Goal: Task Accomplishment & Management: Manage account settings

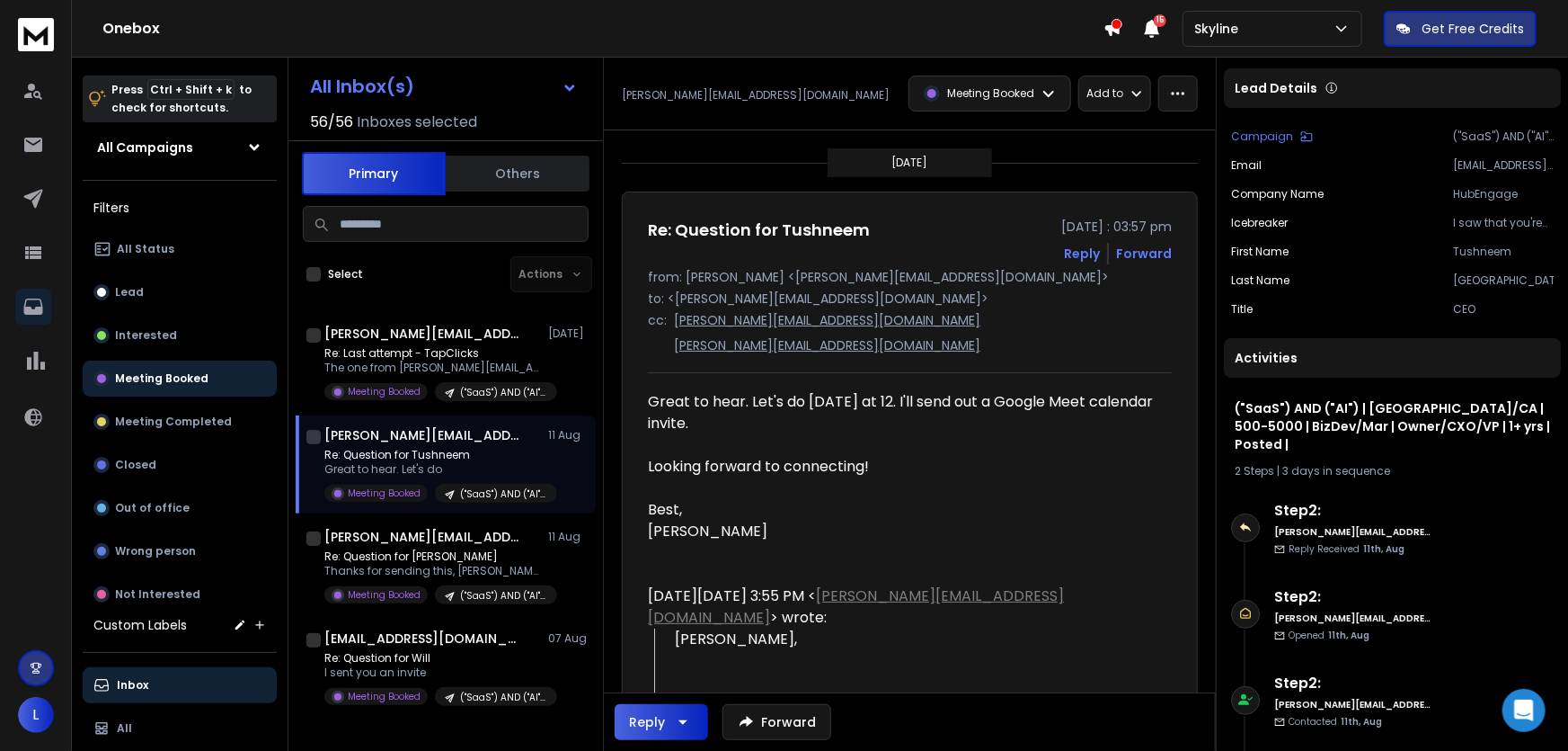
scroll to position [244, 0]
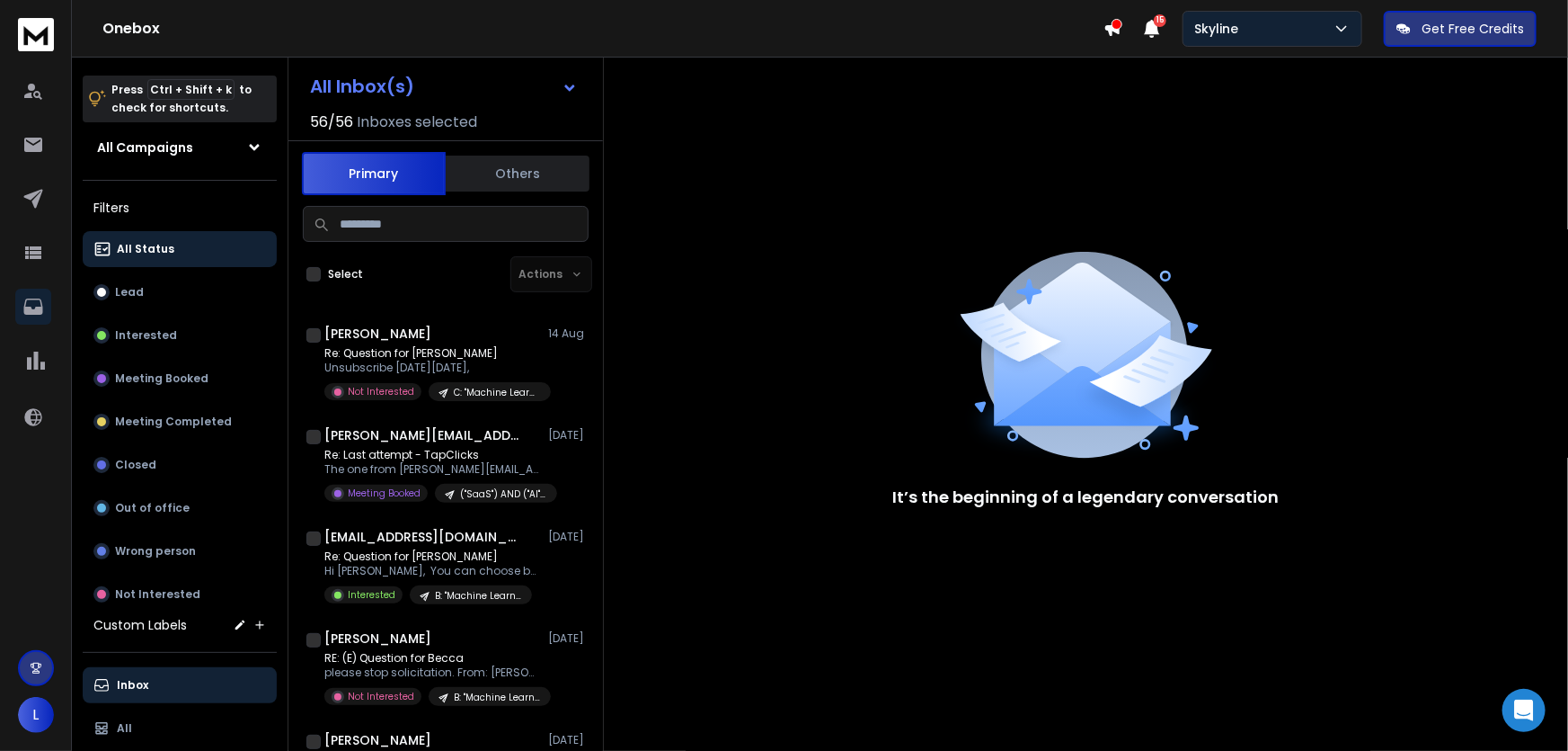
click at [1204, 15] on button "Skyline" at bounding box center [1272, 29] width 180 height 36
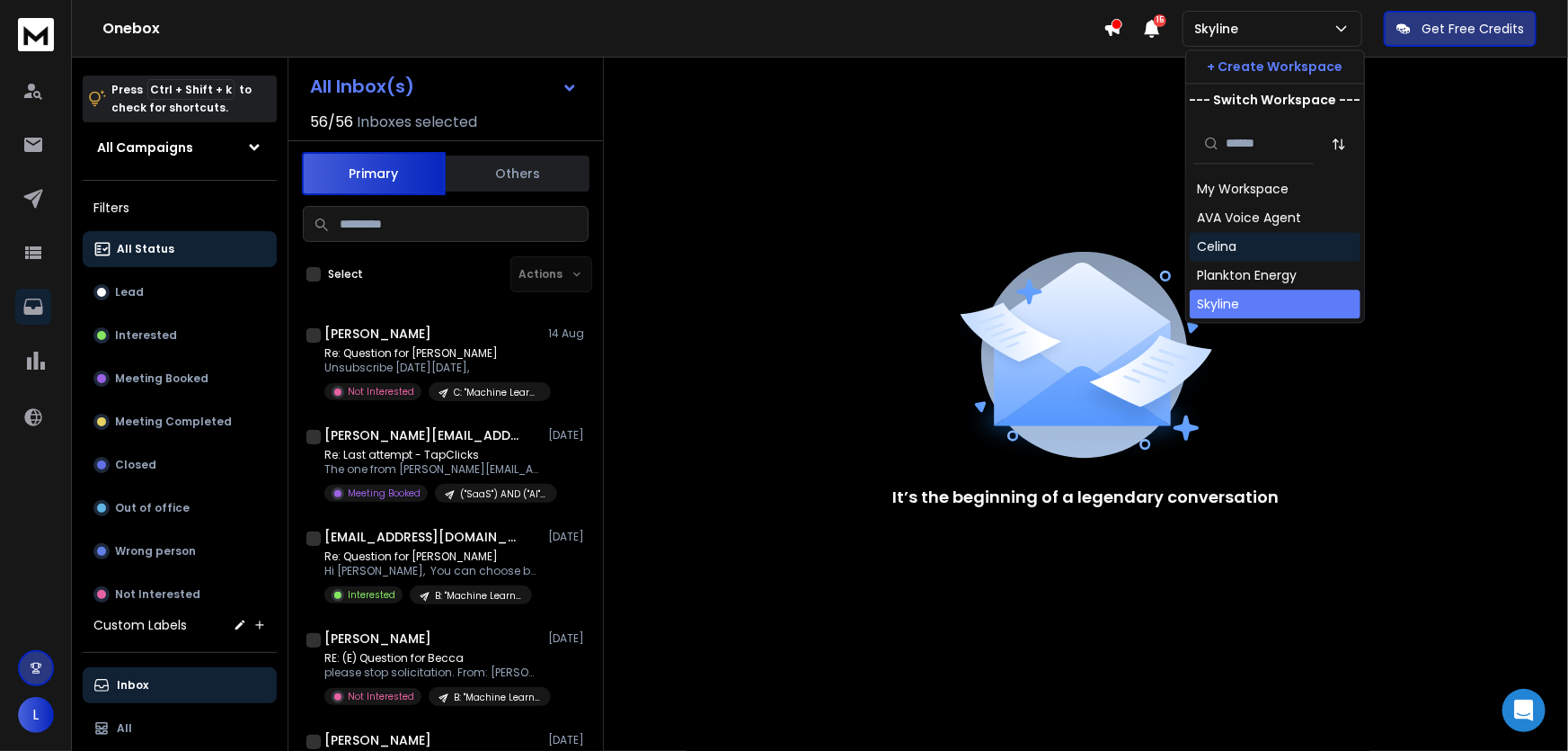
click at [1270, 239] on div "Celina" at bounding box center [1275, 246] width 171 height 29
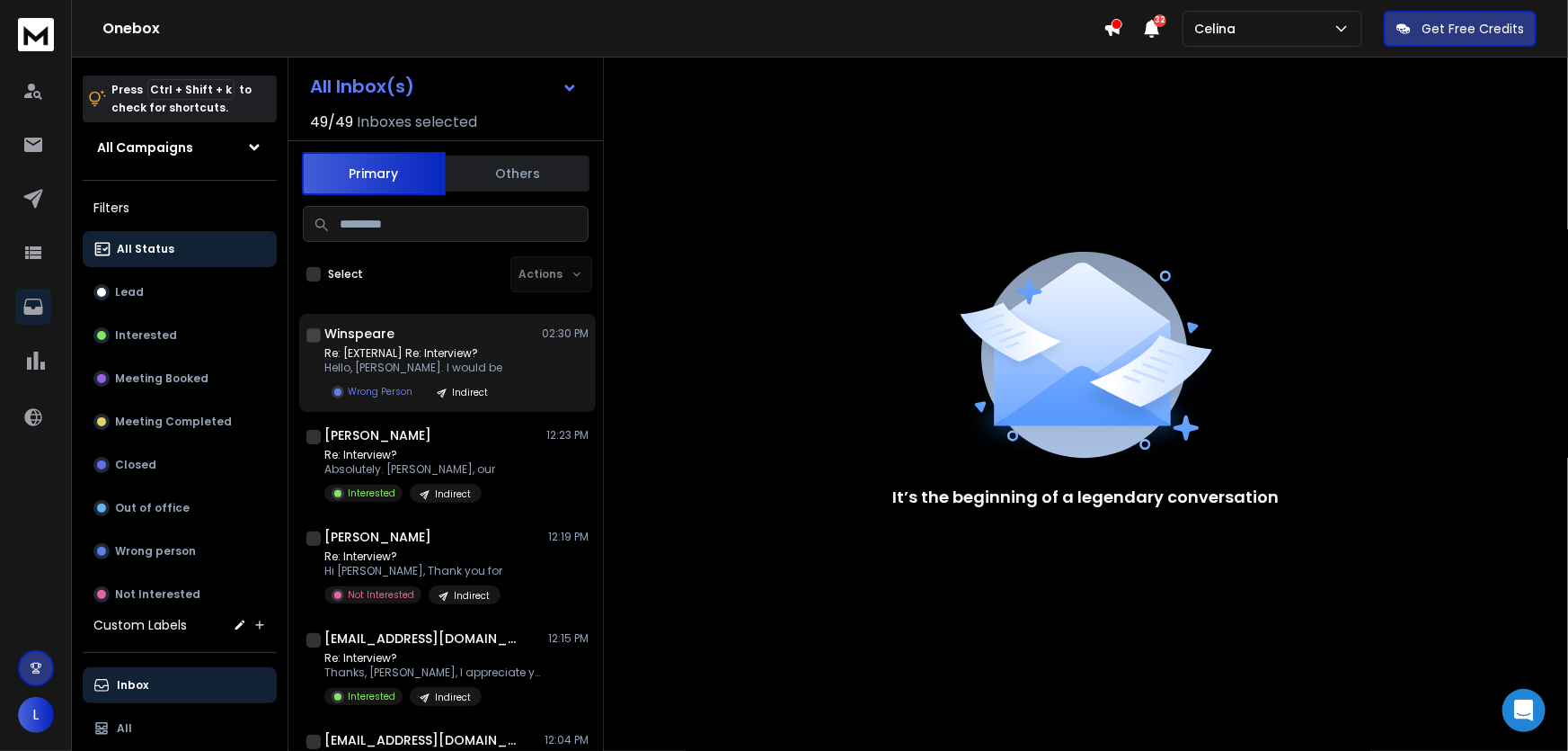
click at [431, 333] on div "Winspeare 02:30 PM" at bounding box center [456, 334] width 265 height 18
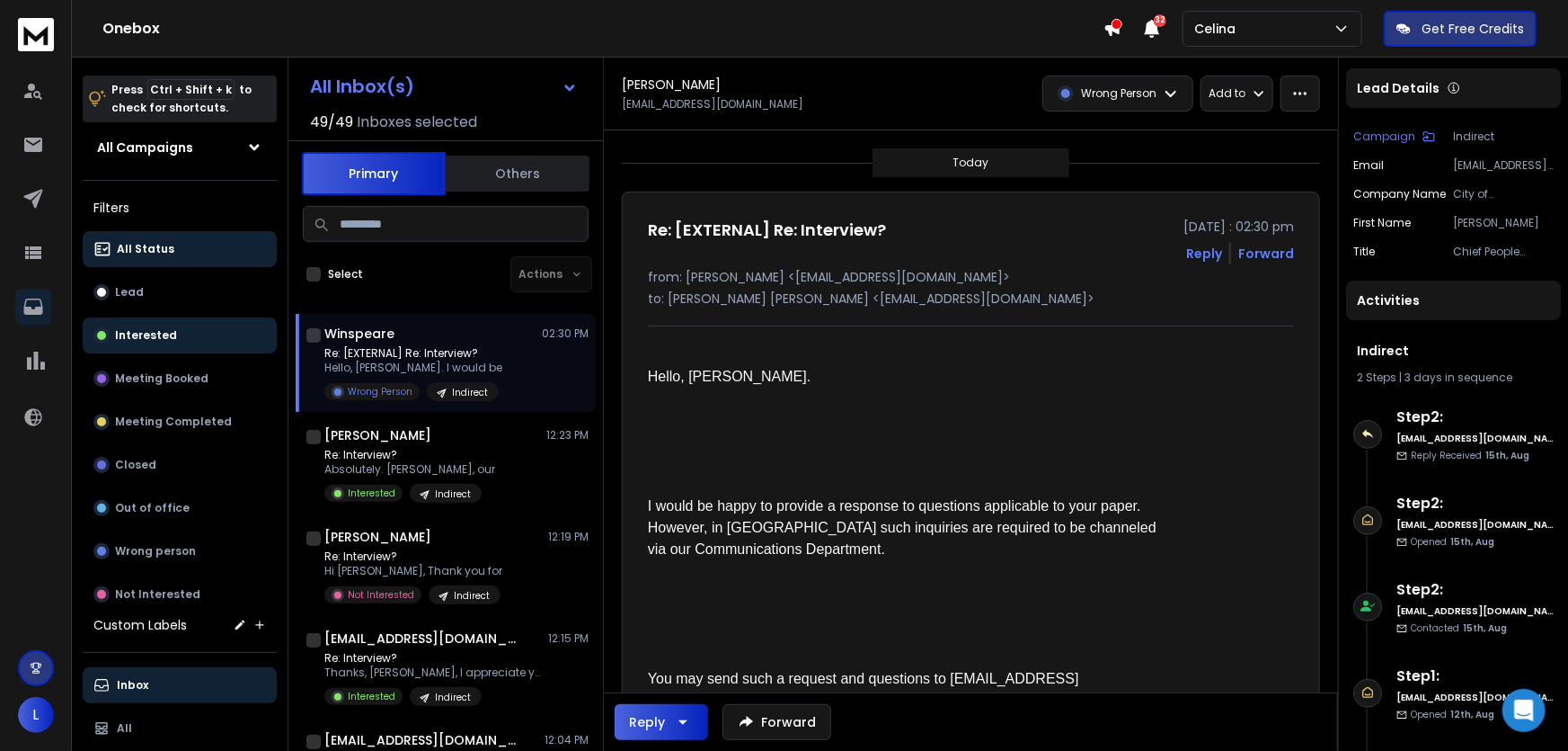
click at [192, 324] on button "Interested" at bounding box center [179, 335] width 194 height 36
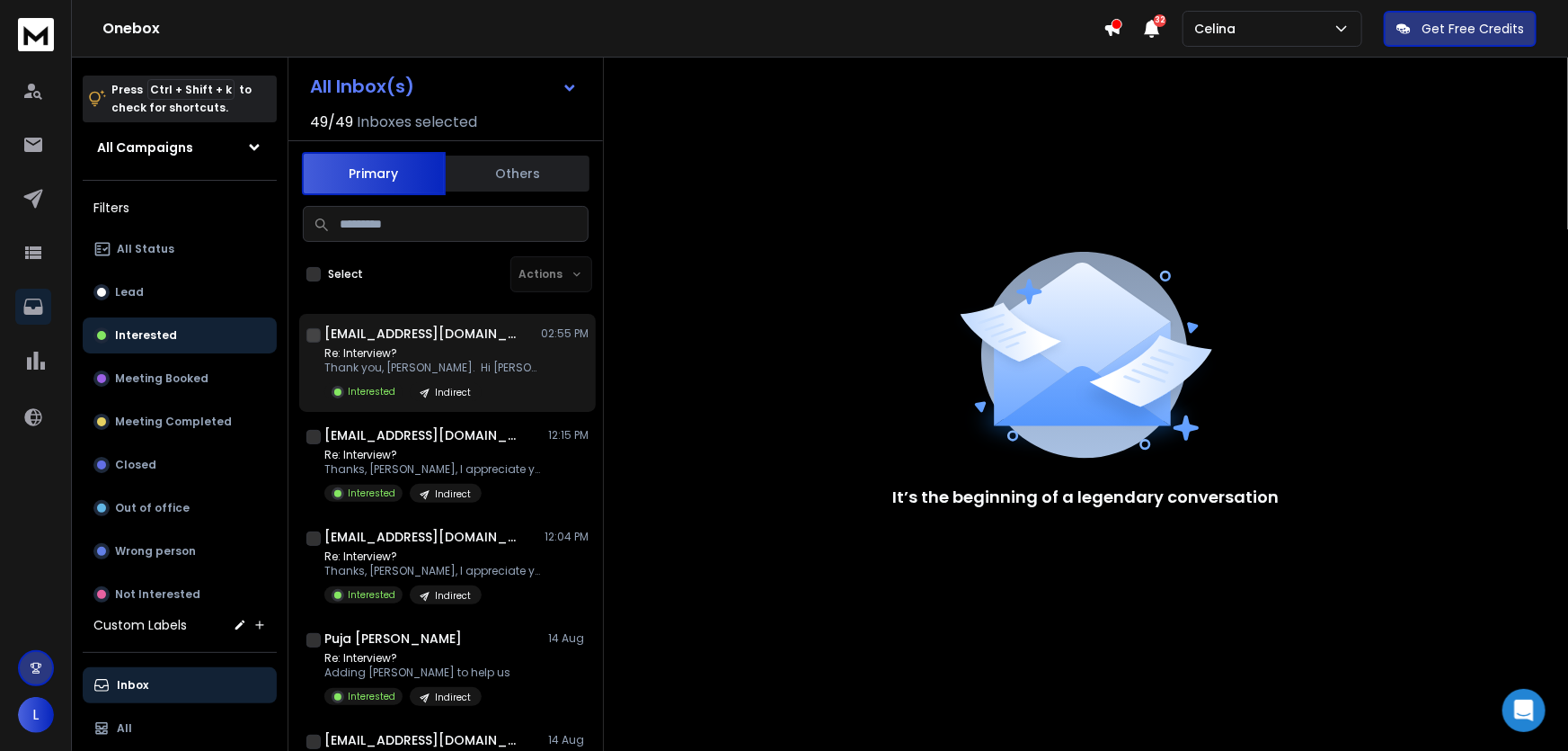
click at [363, 328] on h1 "arharris@chccs.k12.nc.us" at bounding box center [423, 334] width 198 height 18
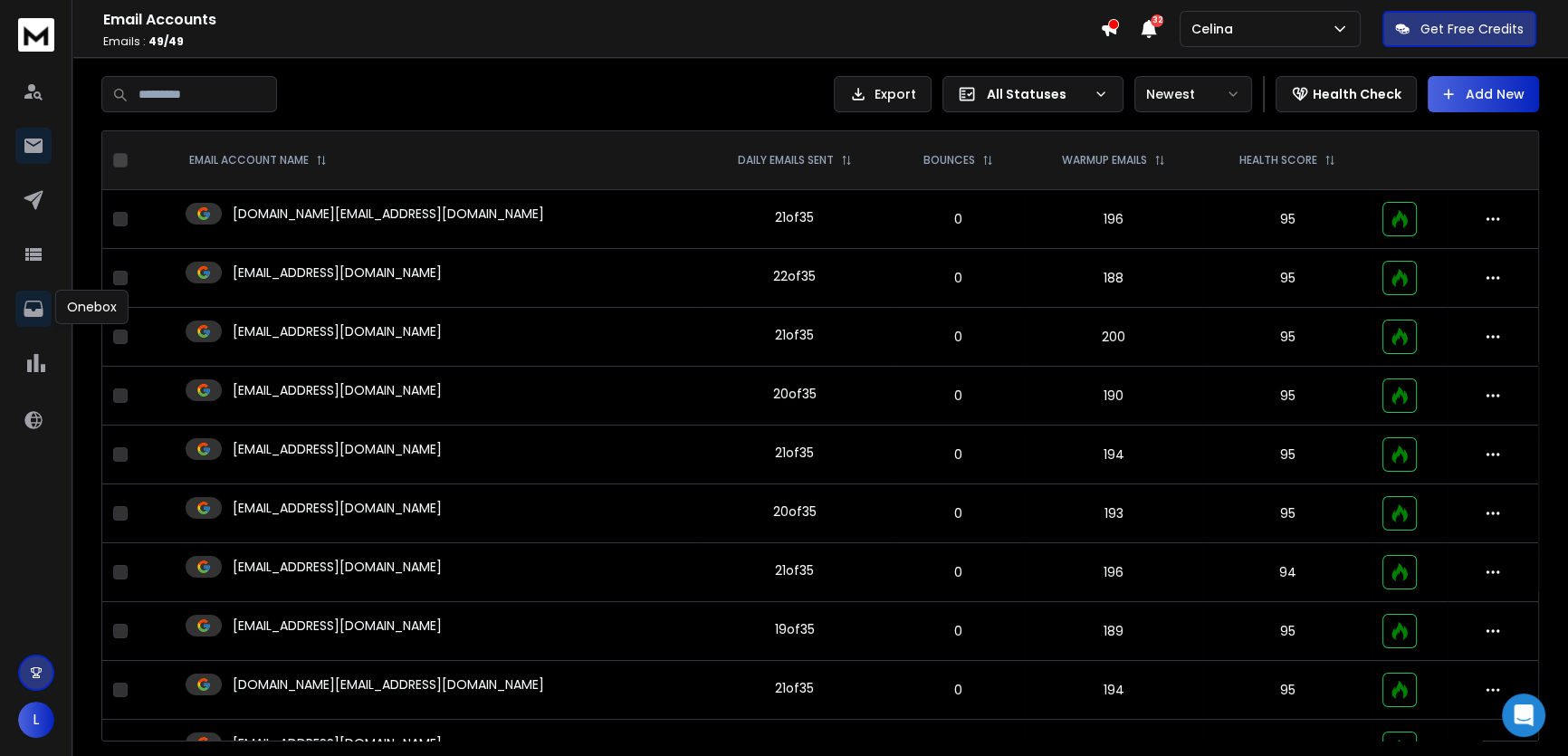
click at [37, 303] on icon at bounding box center [34, 309] width 22 height 22
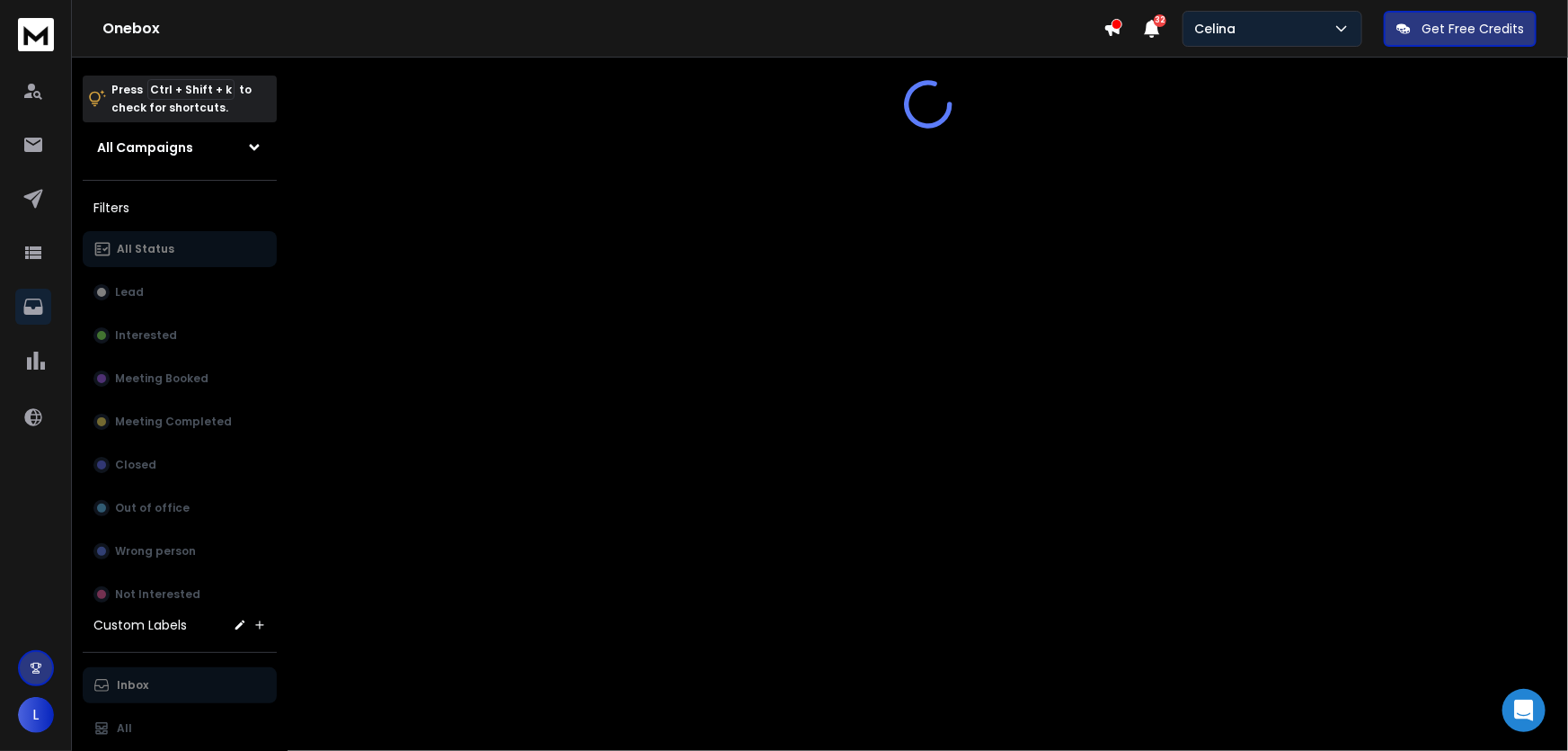
click at [1231, 30] on p "Celina" at bounding box center [1218, 29] width 48 height 18
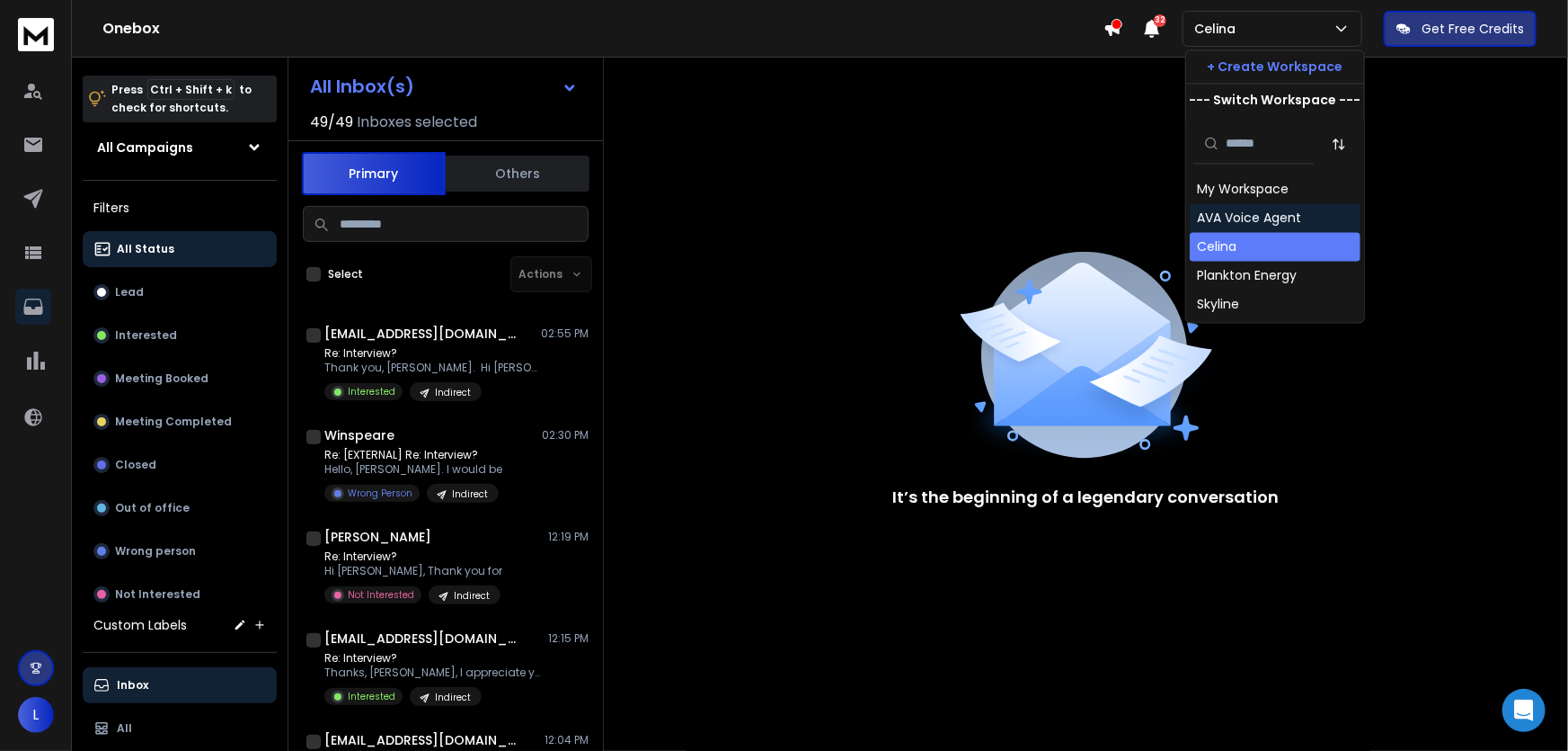
click at [1256, 219] on div "AVA Voice Agent" at bounding box center [1249, 218] width 104 height 18
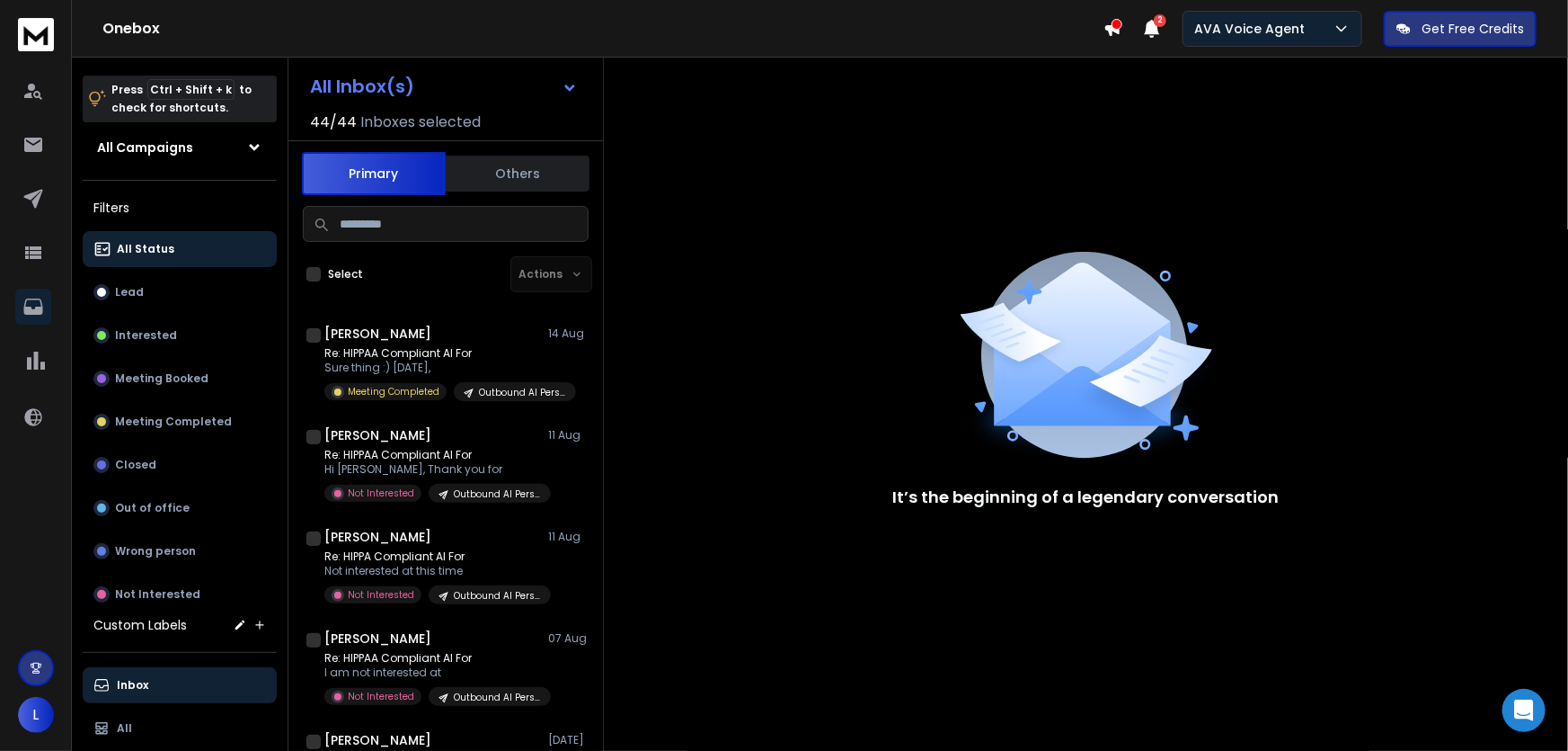
click at [1282, 32] on p "AVA Voice Agent" at bounding box center [1253, 29] width 118 height 18
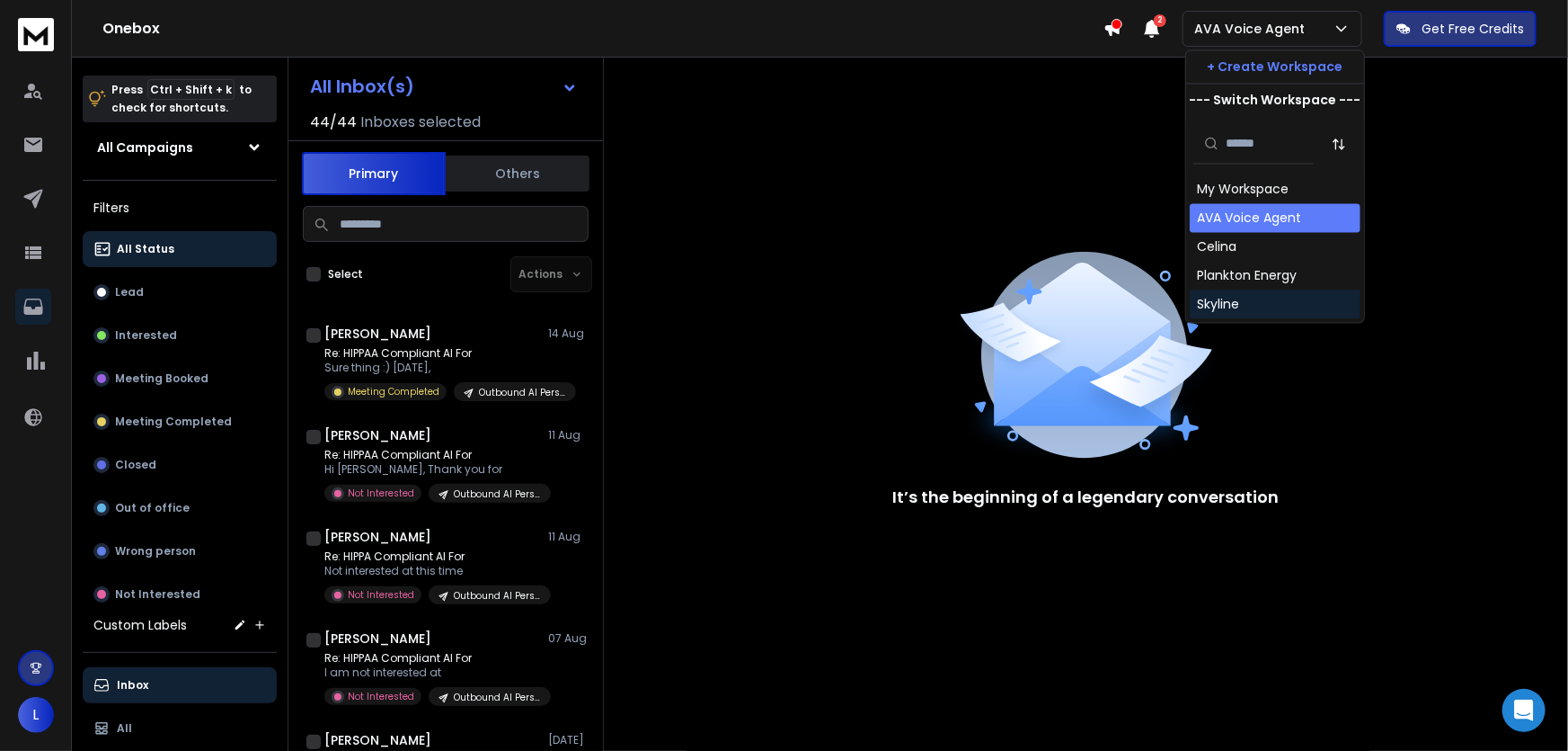
click at [1229, 291] on div "Skyline" at bounding box center [1275, 303] width 171 height 29
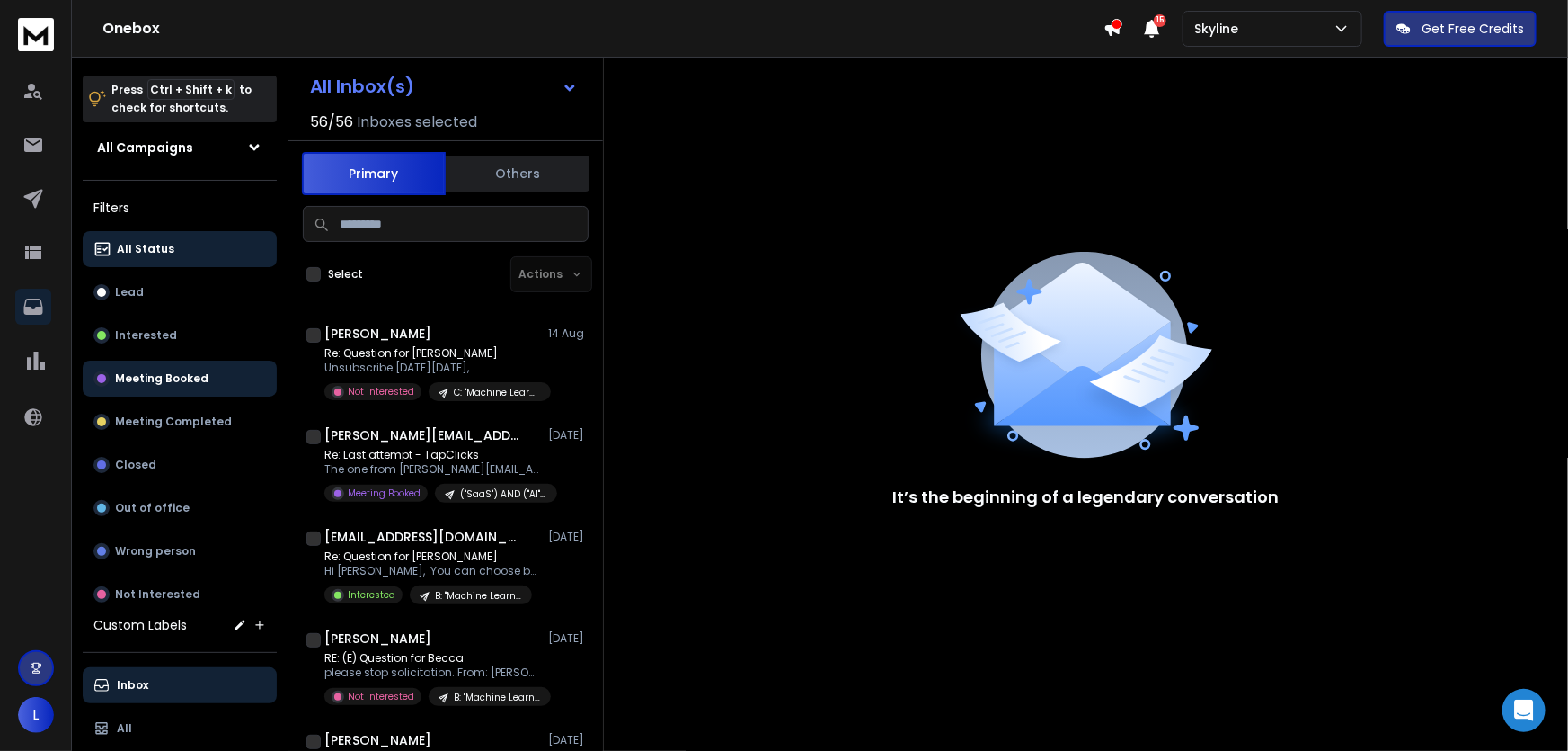
click at [189, 384] on p "Meeting Booked" at bounding box center [161, 378] width 93 height 15
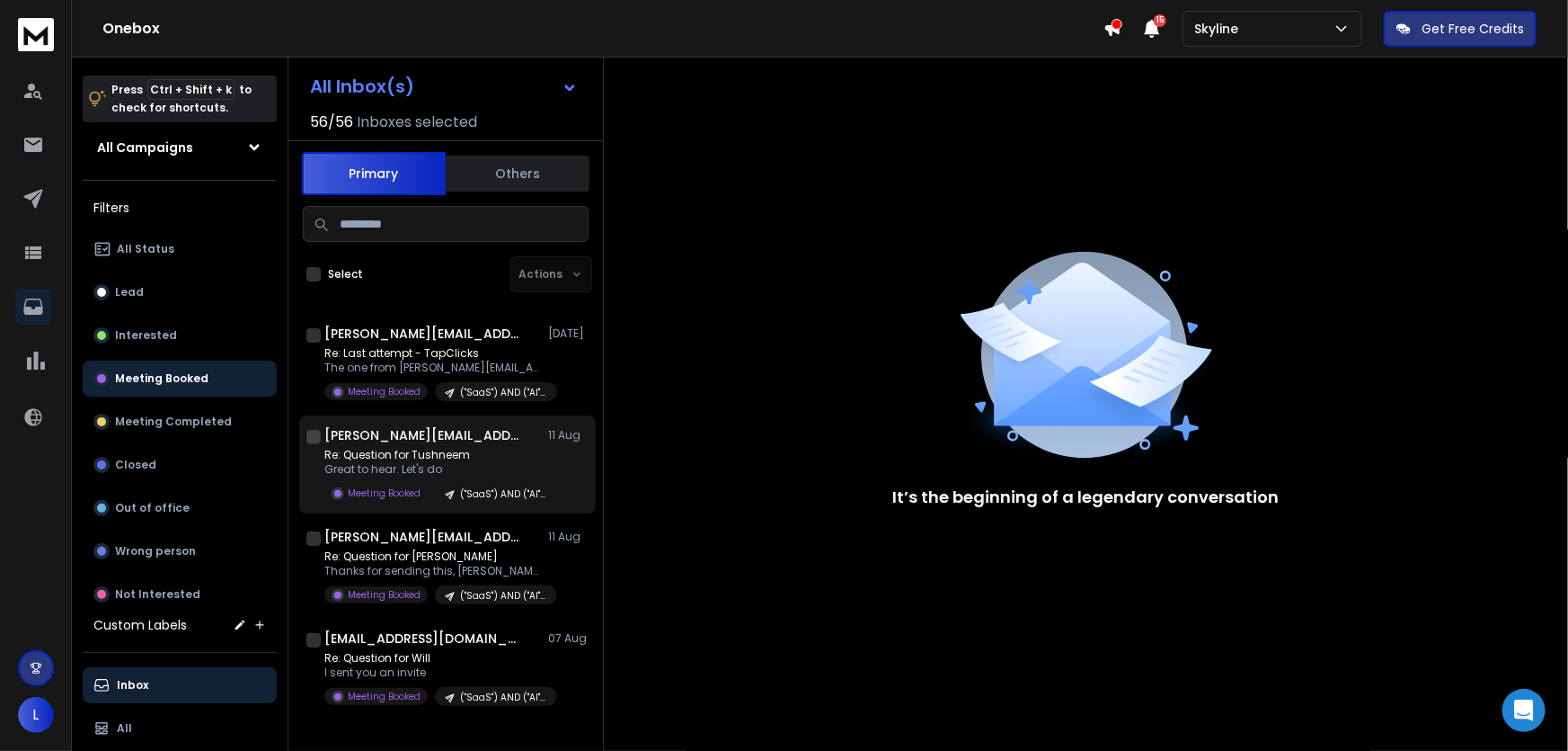
click at [467, 426] on h1 "[PERSON_NAME][EMAIL_ADDRESS][DOMAIN_NAME]" at bounding box center [423, 435] width 198 height 18
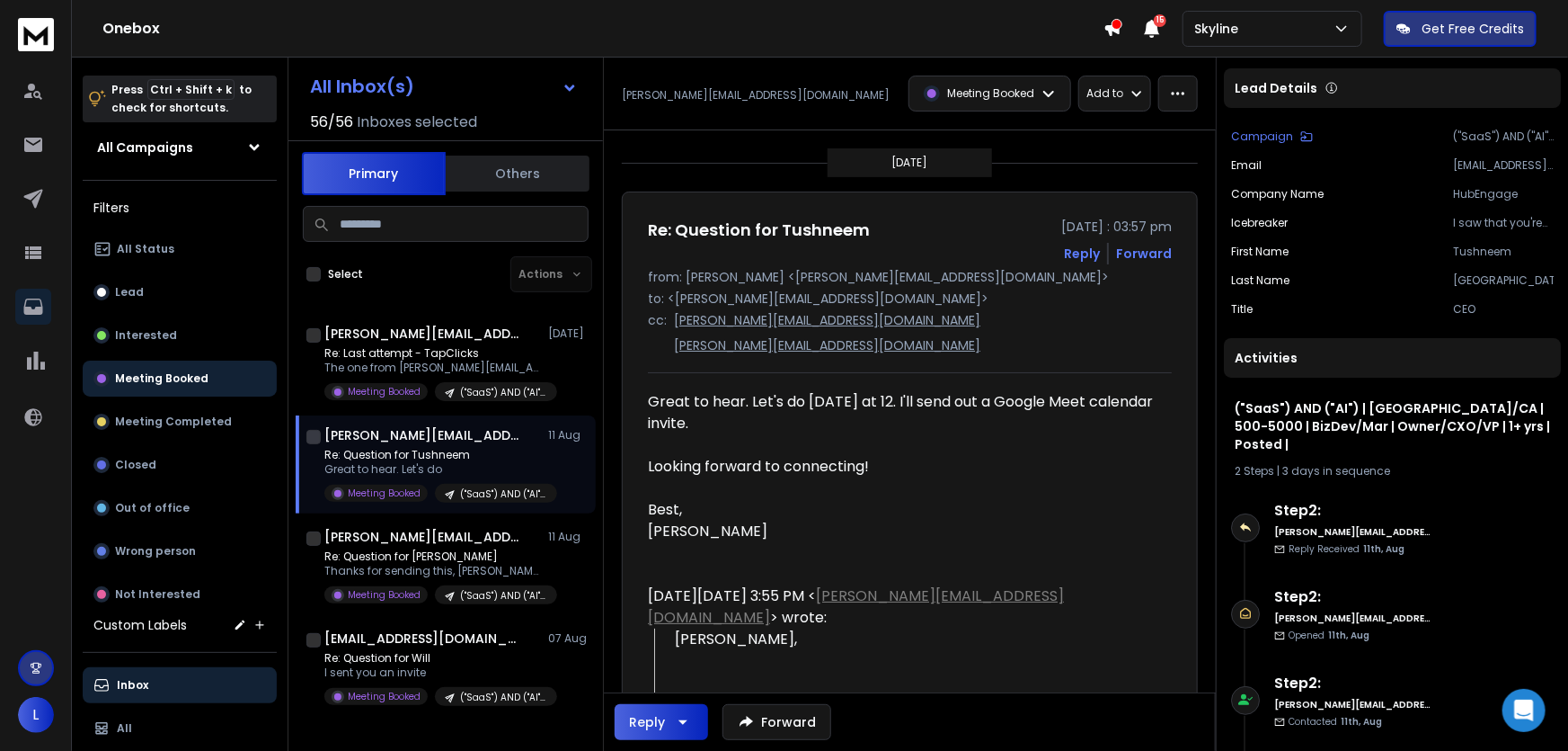
click at [1034, 97] on p "Meeting Booked" at bounding box center [991, 94] width 88 height 15
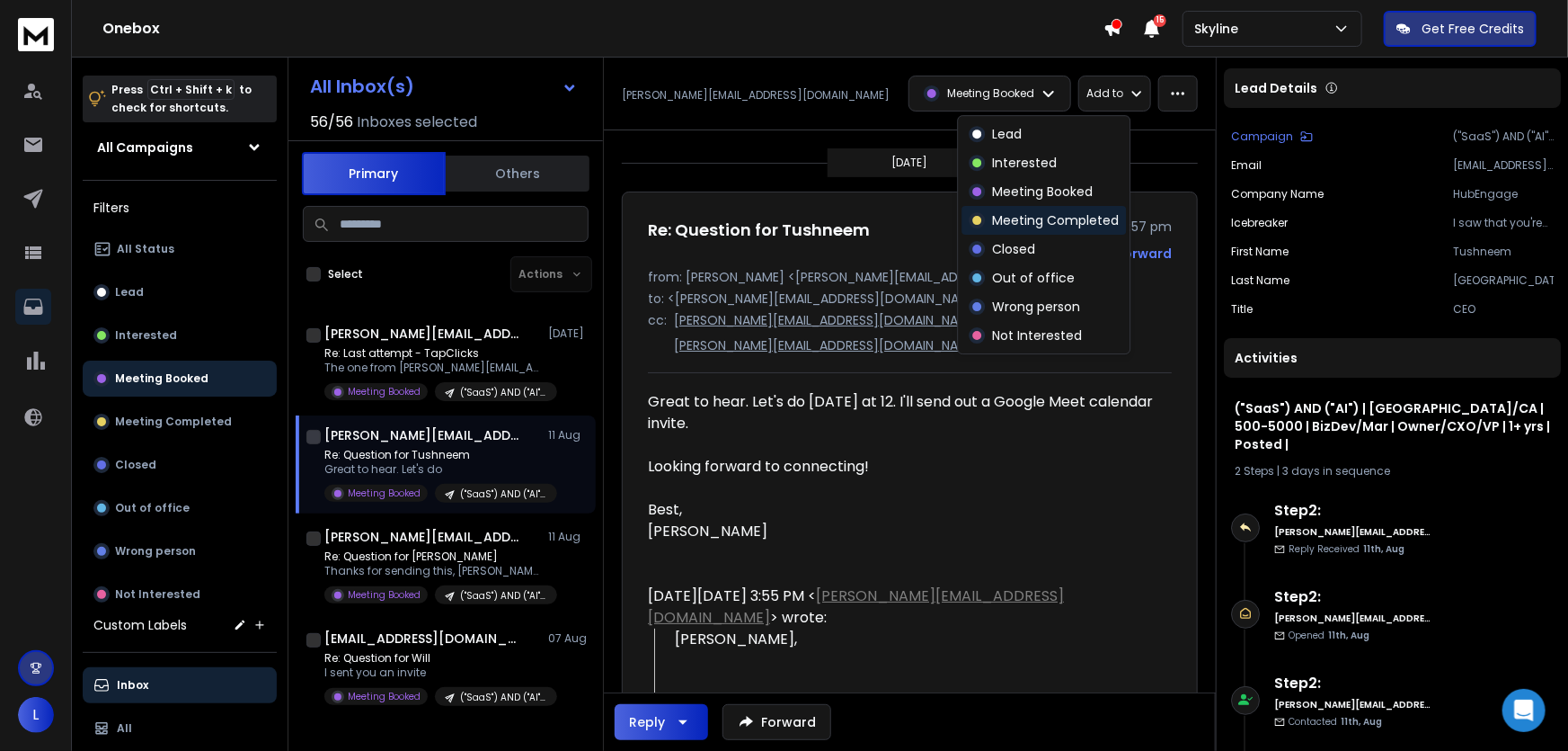
click at [1038, 222] on p "Meeting Completed" at bounding box center [1055, 220] width 127 height 18
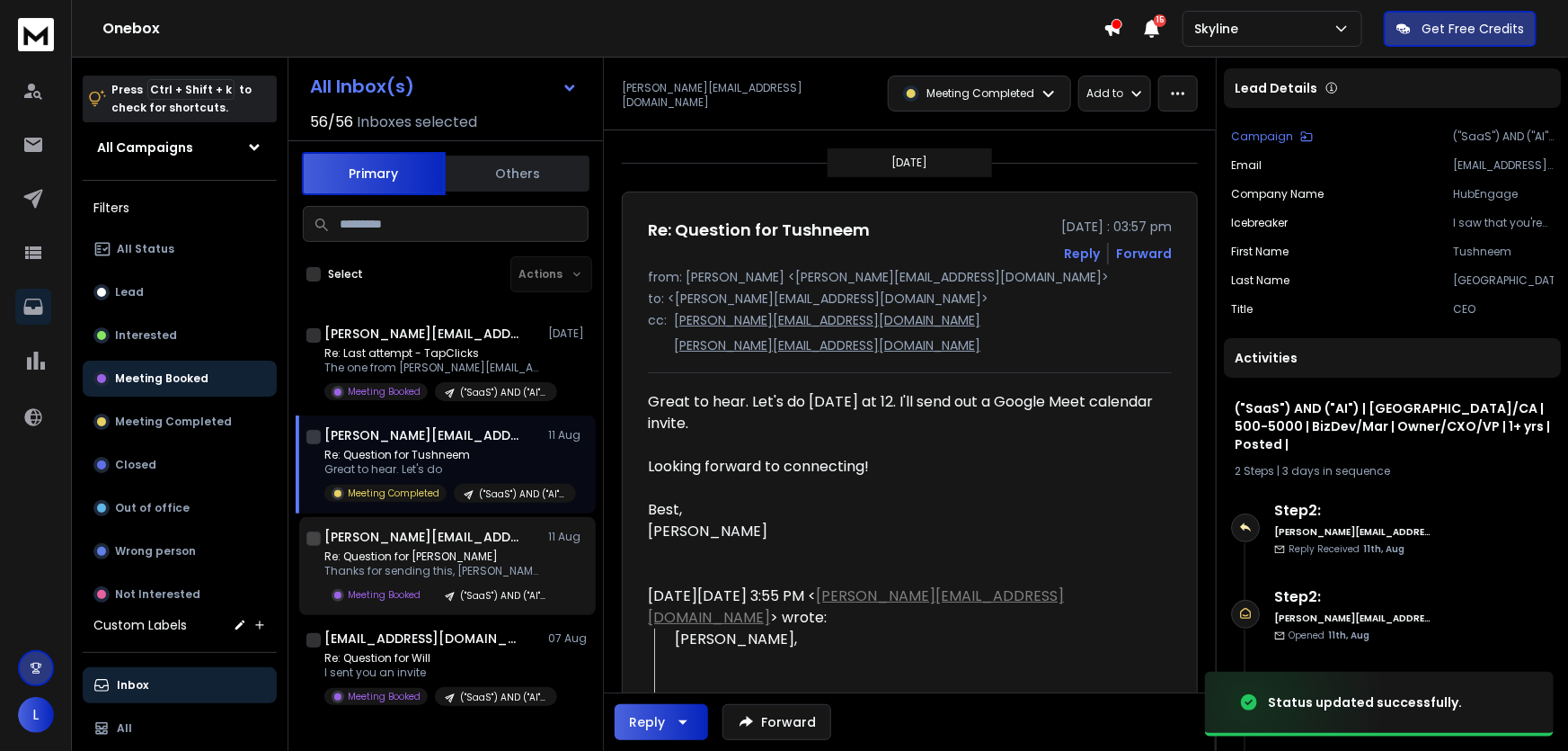
click at [458, 535] on h1 "[PERSON_NAME][EMAIL_ADDRESS][DOMAIN_NAME] +1" at bounding box center [423, 536] width 198 height 18
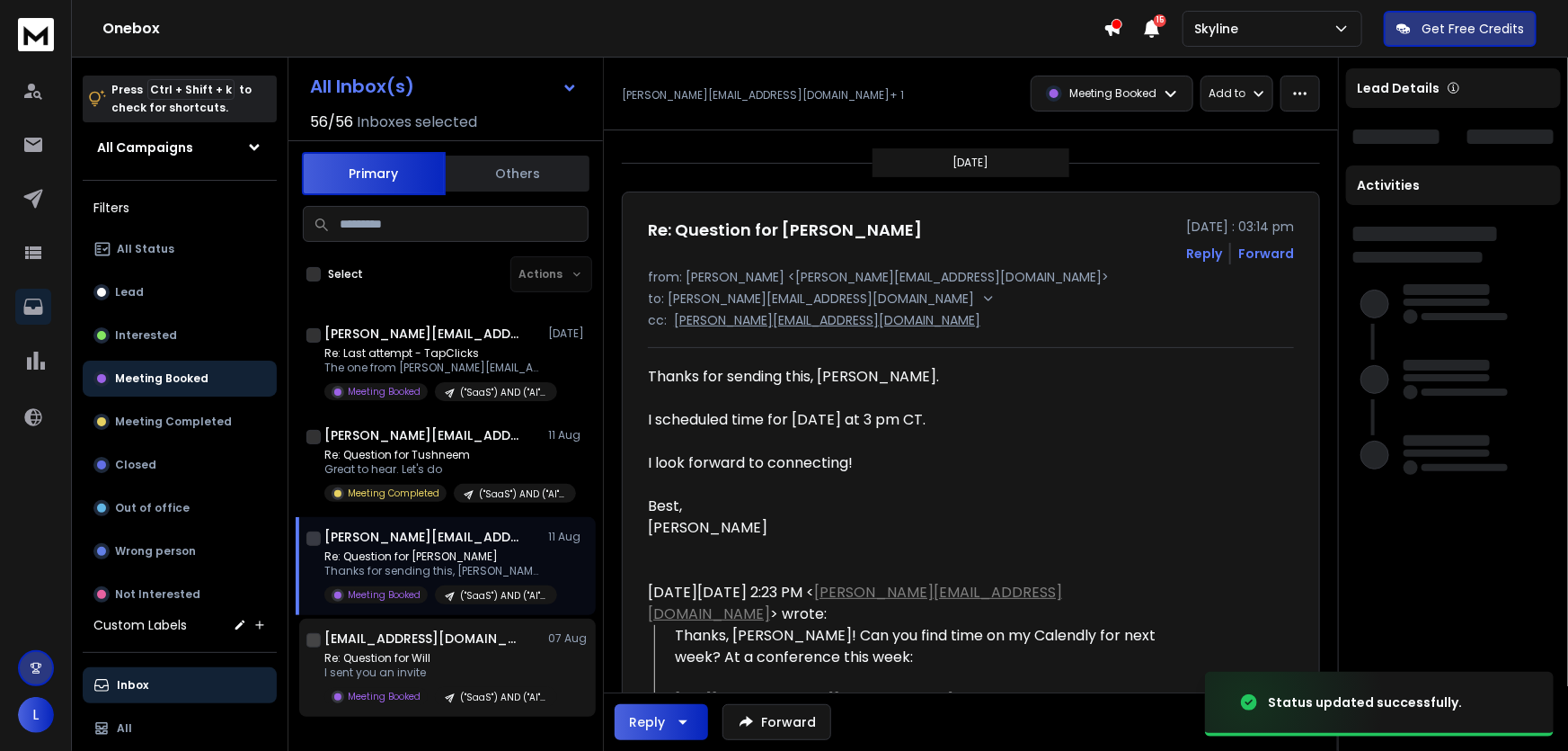
click at [442, 629] on h1 "[EMAIL_ADDRESS][DOMAIN_NAME]" at bounding box center [423, 638] width 198 height 18
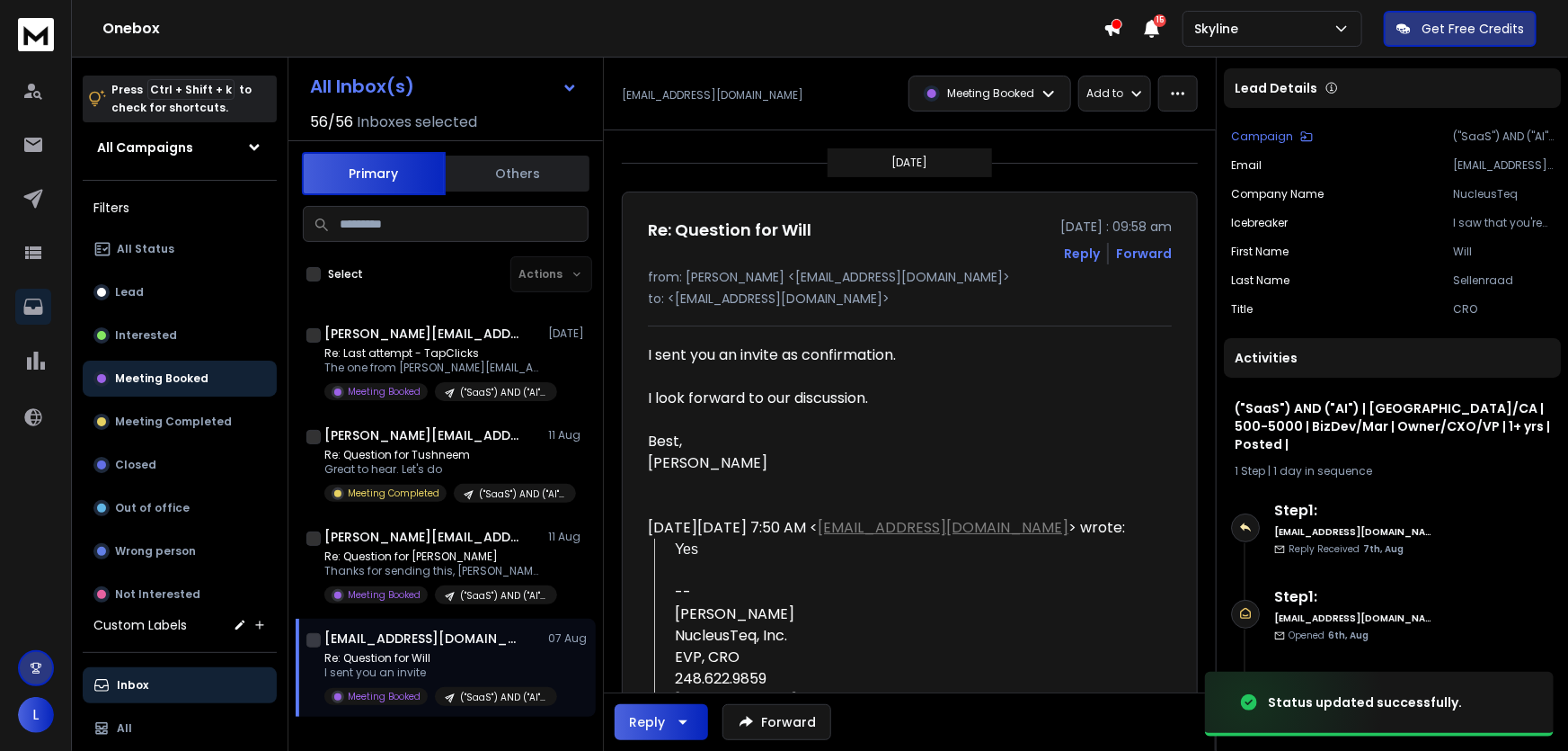
click at [1070, 85] on div "Meeting Booked" at bounding box center [990, 94] width 161 height 34
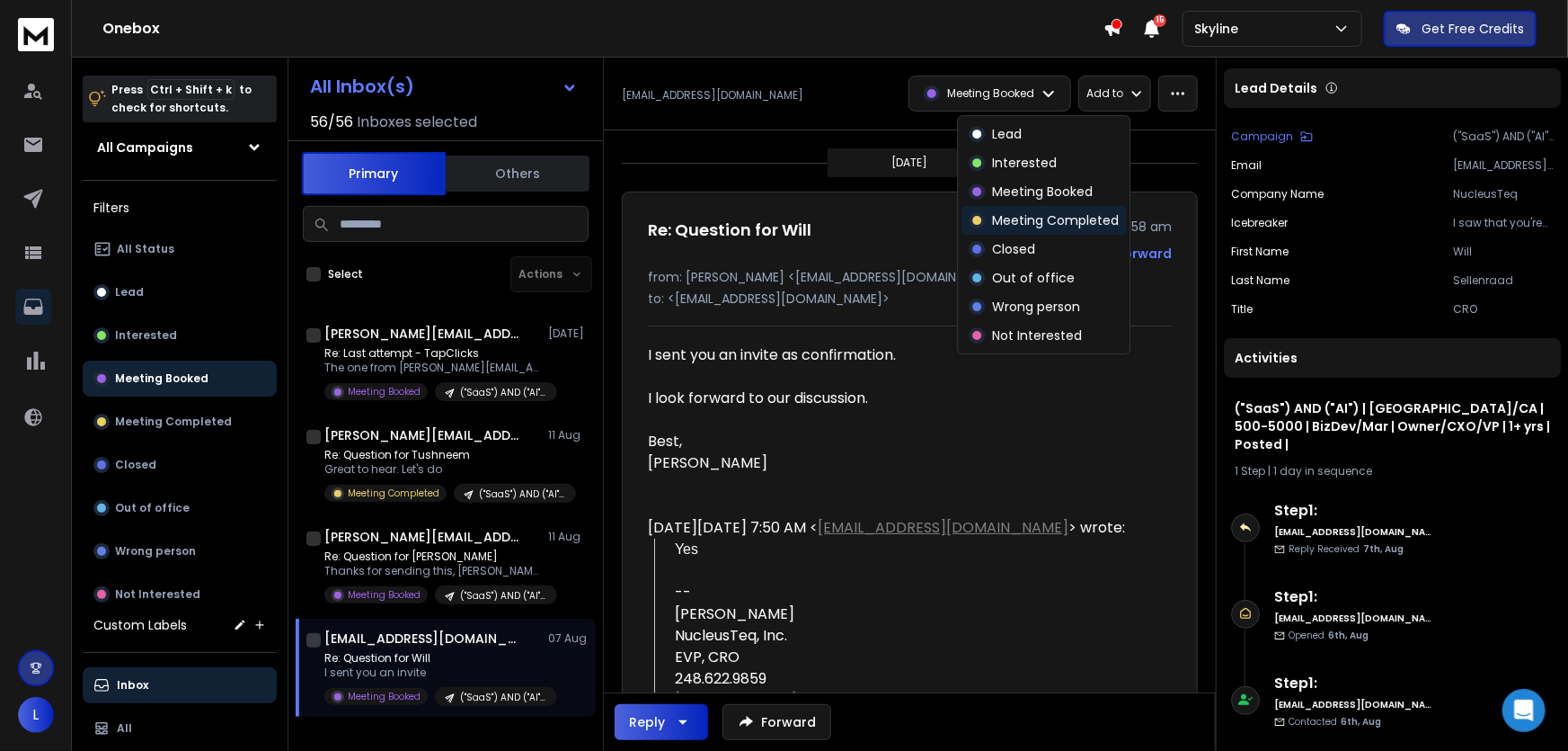
click at [1044, 215] on p "Meeting Completed" at bounding box center [1055, 220] width 127 height 18
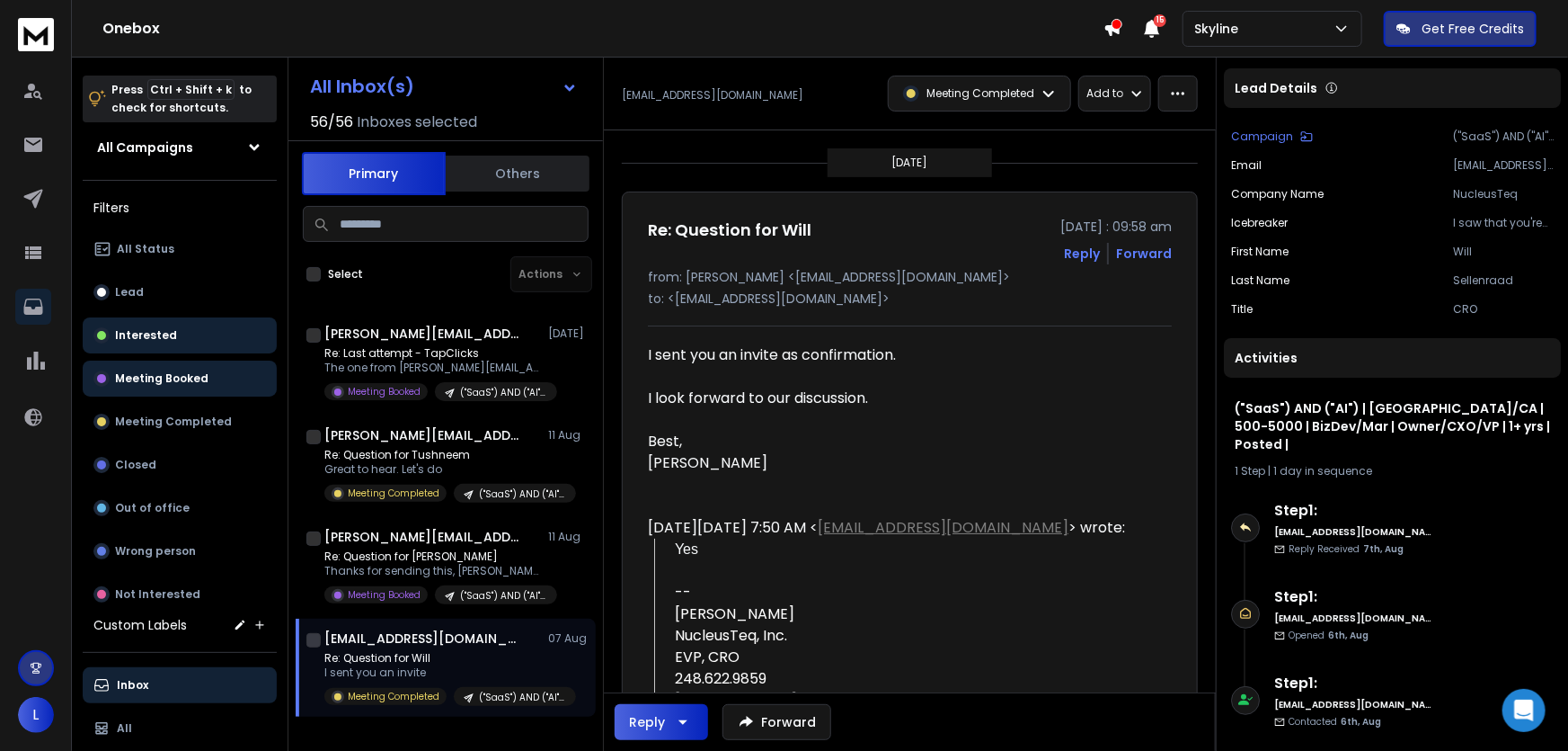
click at [197, 330] on button "Interested" at bounding box center [179, 335] width 194 height 36
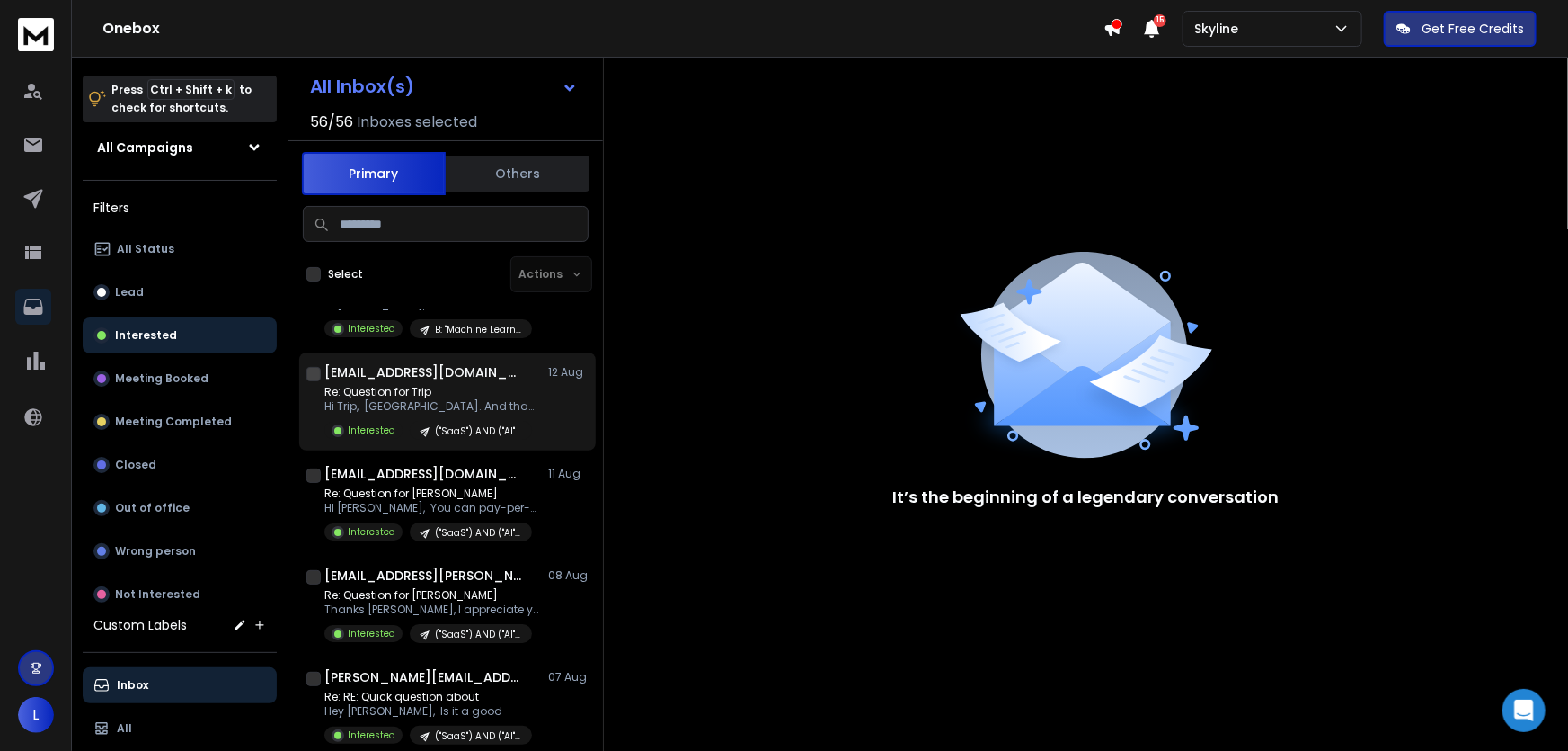
scroll to position [70, 0]
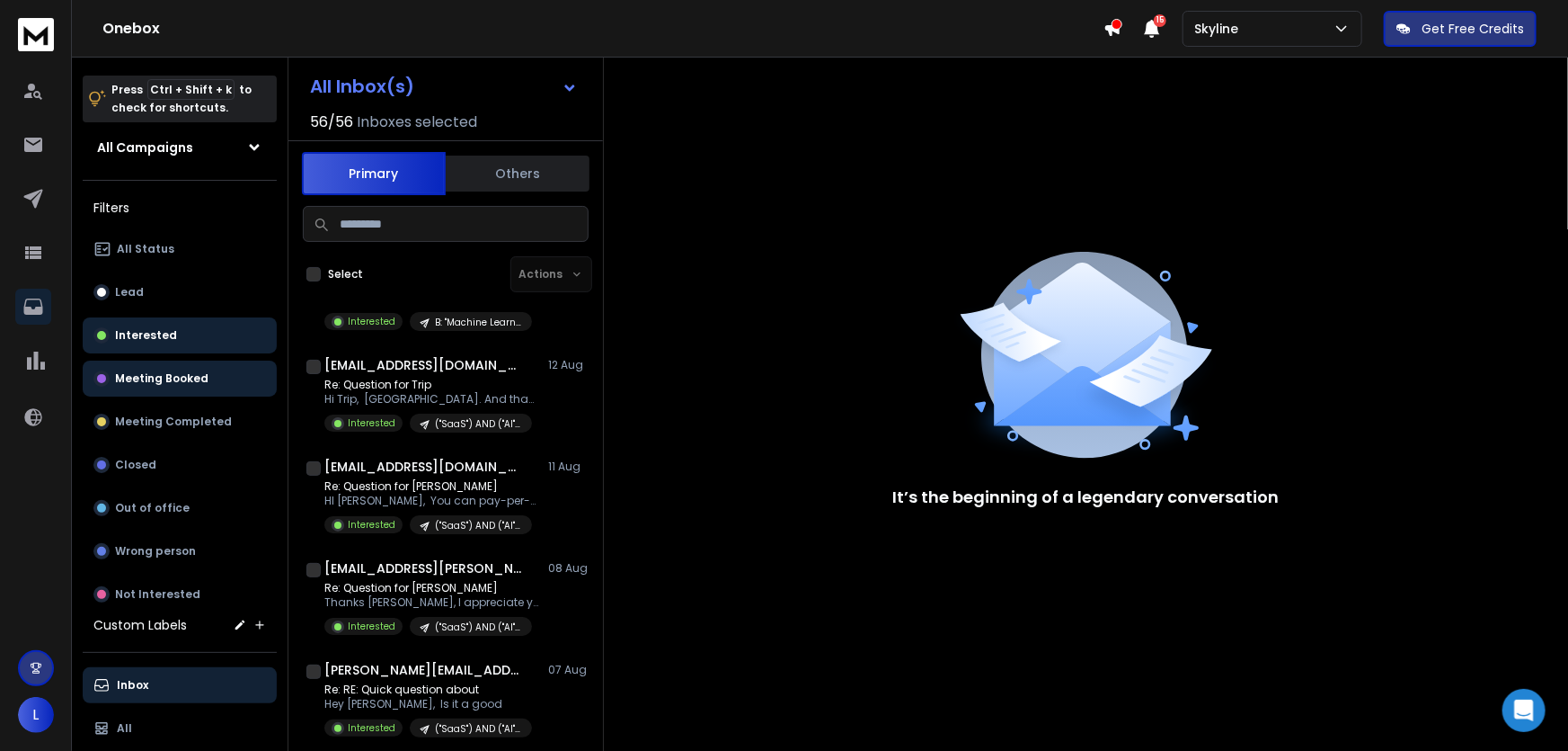
click at [214, 371] on button "Meeting Booked" at bounding box center [179, 378] width 194 height 36
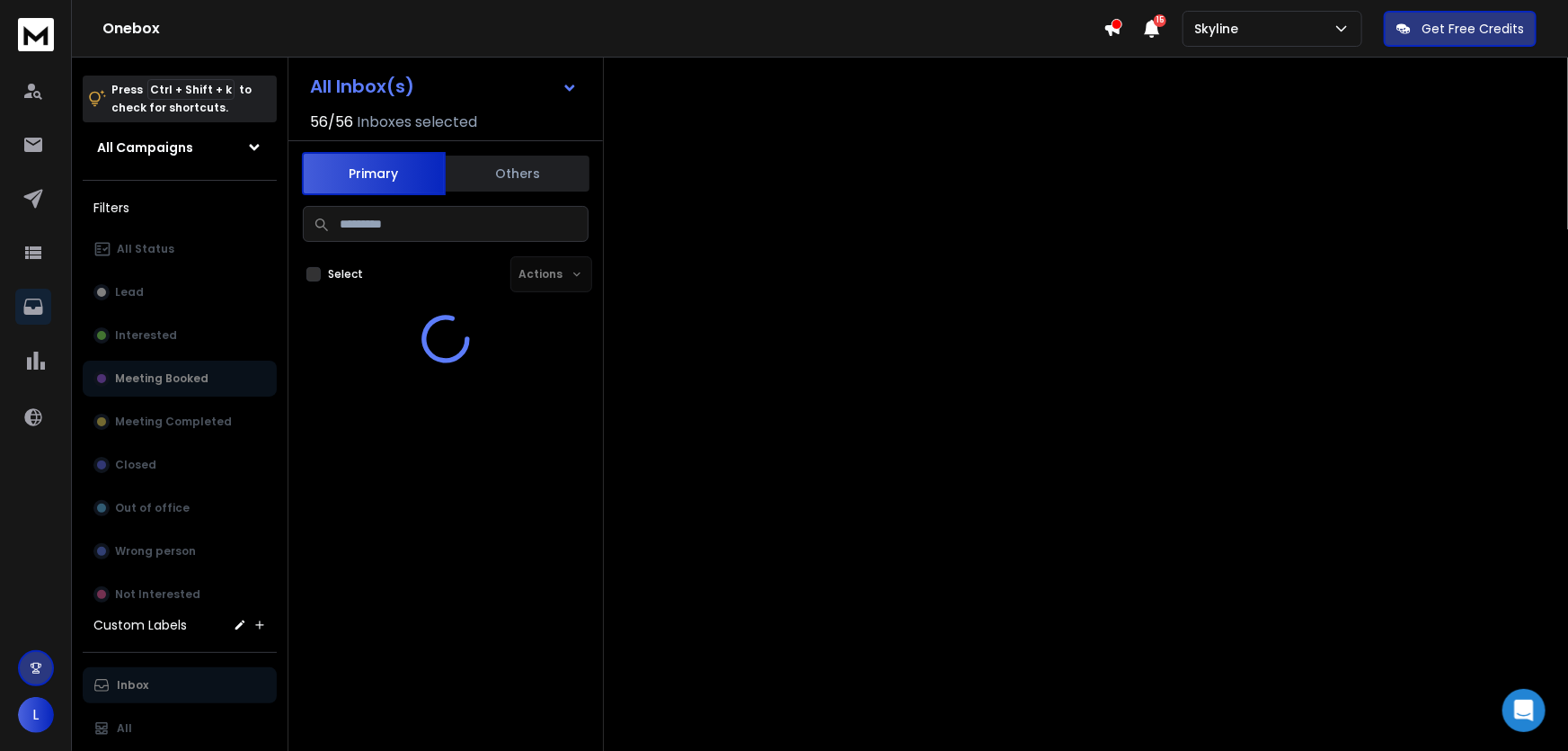
scroll to position [0, 0]
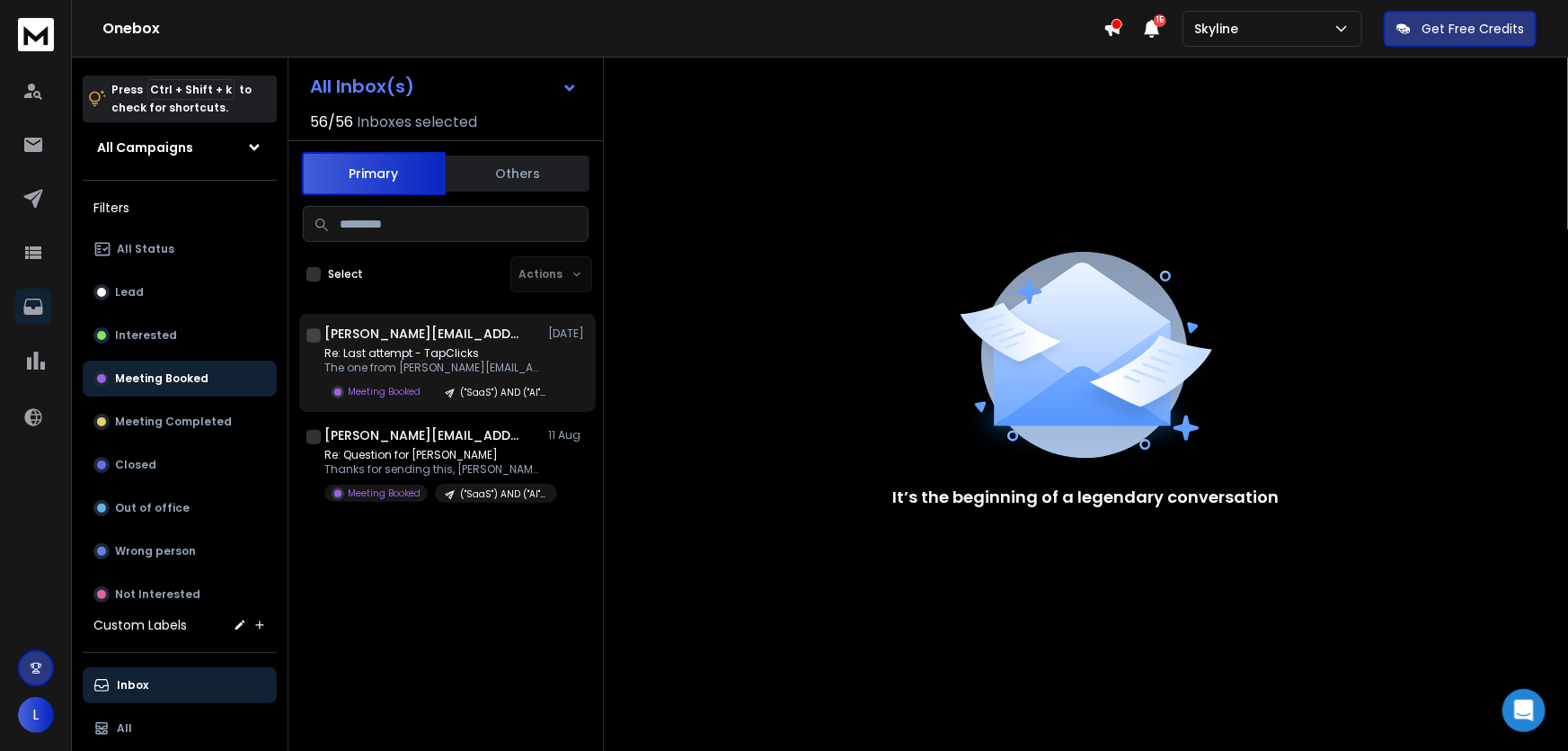
click at [487, 356] on p "Re: Last attempt - TapClicks" at bounding box center [432, 353] width 215 height 15
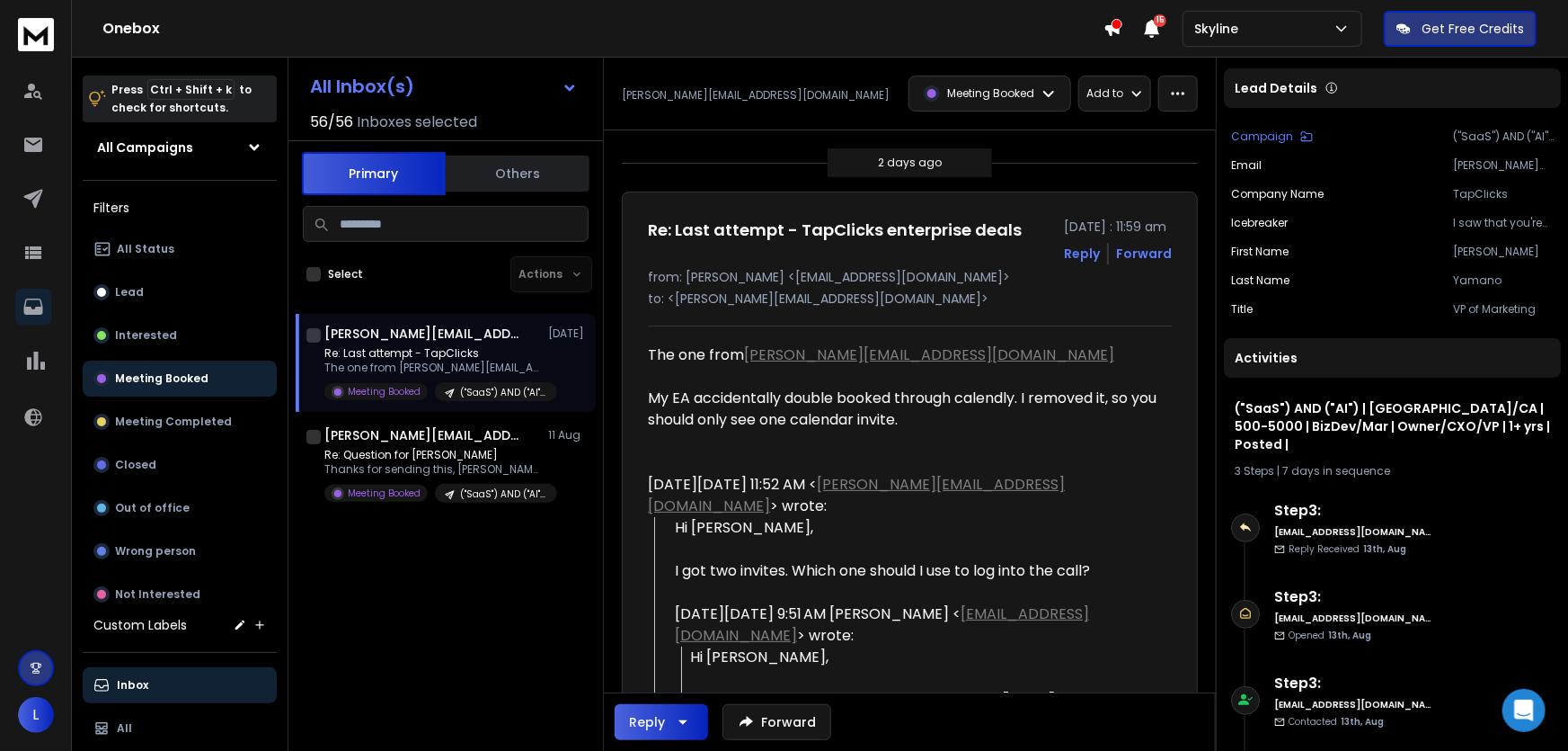
click at [1027, 109] on div "Meeting Booked" at bounding box center [989, 94] width 162 height 36
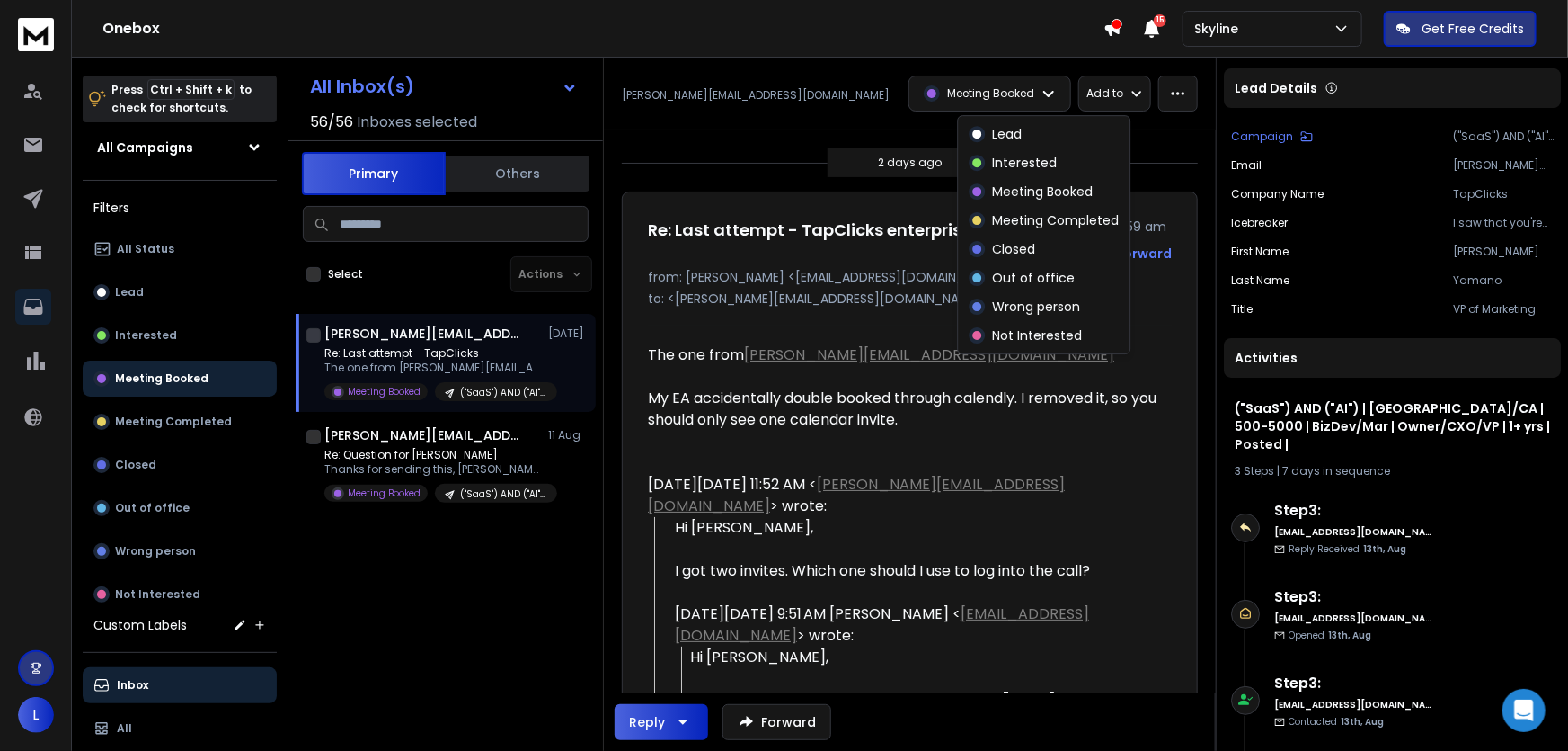
click at [1027, 96] on p "Meeting Booked" at bounding box center [991, 94] width 88 height 15
drag, startPoint x: 1042, startPoint y: 213, endPoint x: 1017, endPoint y: 215, distance: 25.1
click at [1043, 213] on p "Meeting Completed" at bounding box center [1055, 220] width 127 height 18
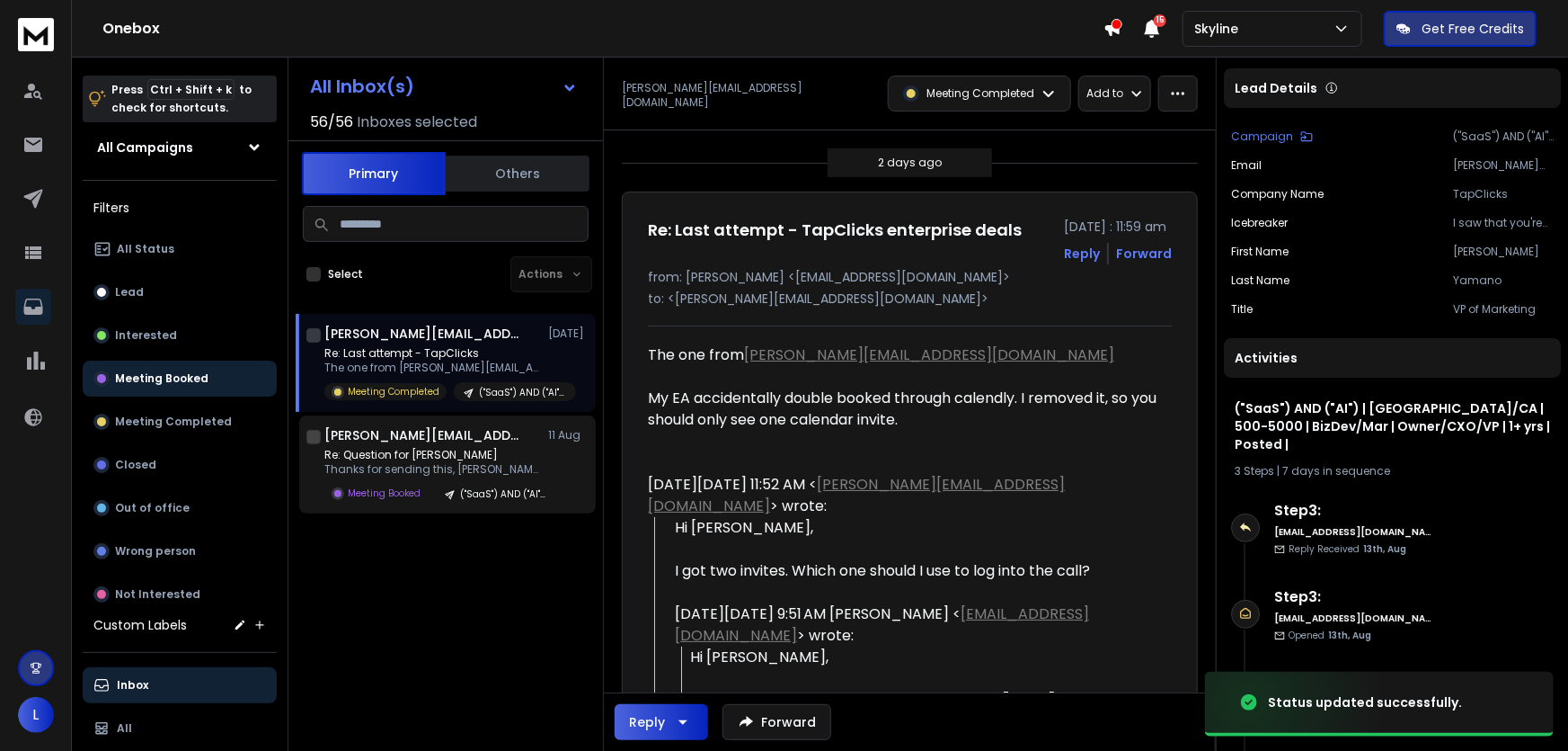
click at [456, 444] on div "[PERSON_NAME][EMAIL_ADDRESS][DOMAIN_NAME] +1 [DATE] Re: Question for [PERSON_NA…" at bounding box center [456, 465] width 265 height 77
